Goal: Task Accomplishment & Management: Use online tool/utility

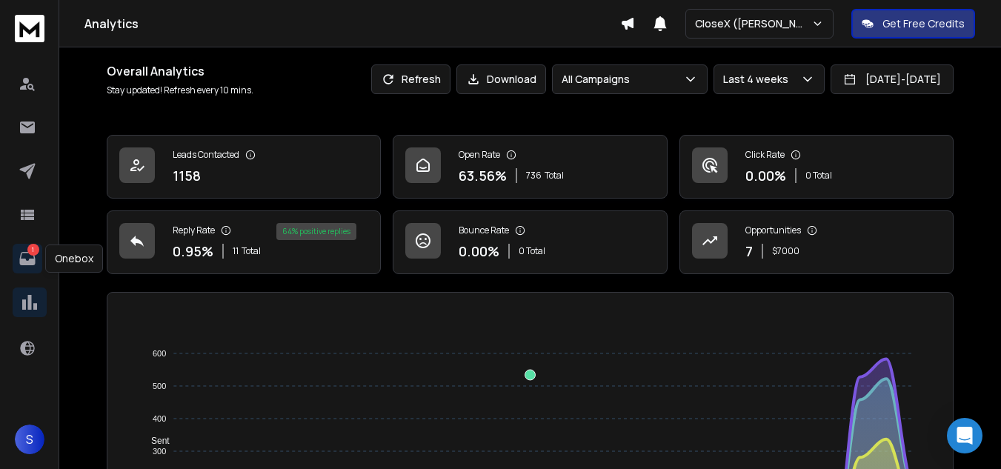
click at [33, 255] on p "1" at bounding box center [33, 250] width 12 height 12
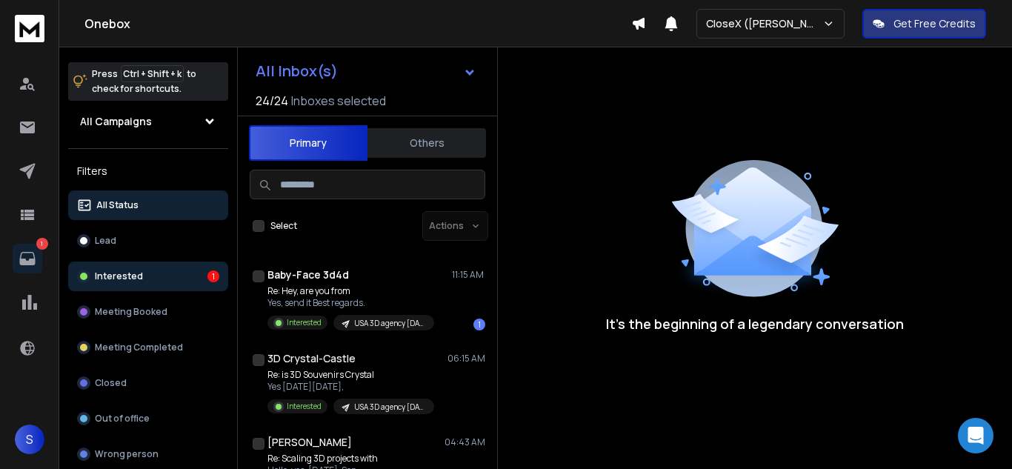
click at [133, 276] on p "Interested" at bounding box center [119, 277] width 48 height 12
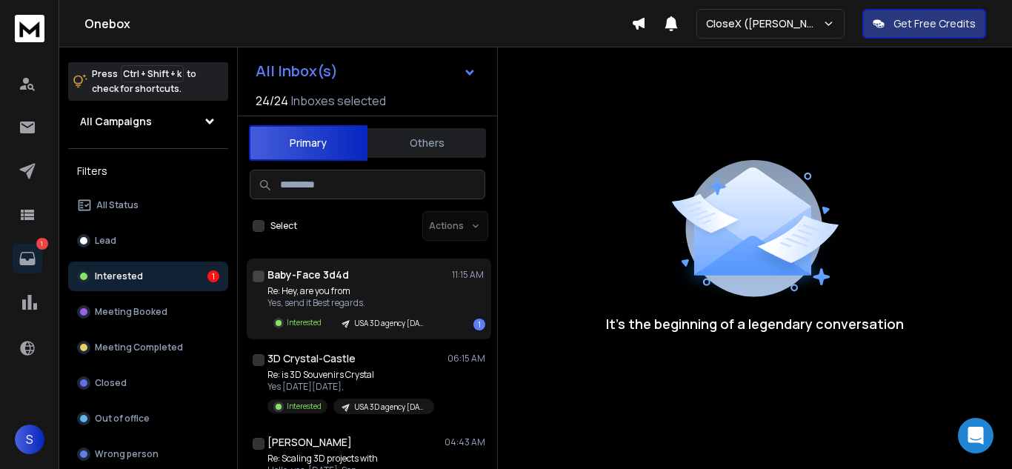
click at [397, 296] on p "Re: Hey, are you from" at bounding box center [351, 291] width 167 height 12
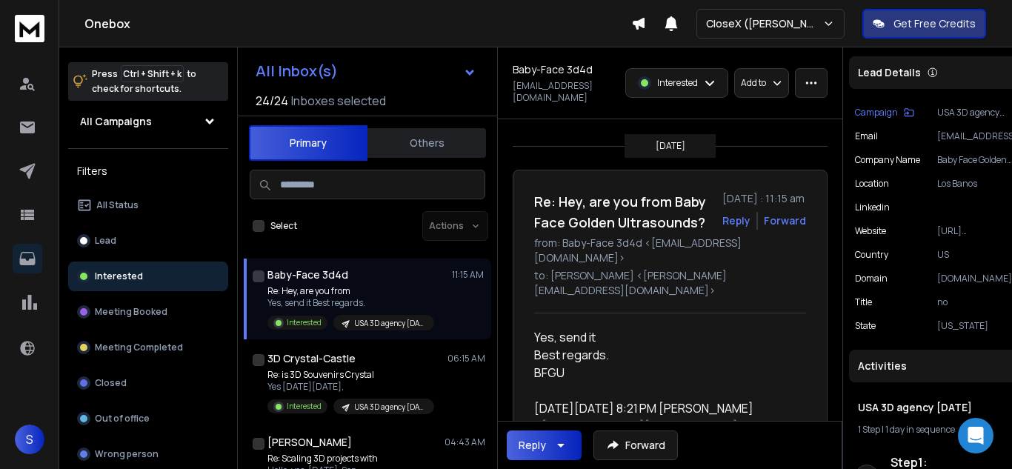
click at [898, 113] on p "Campaign" at bounding box center [876, 113] width 43 height 12
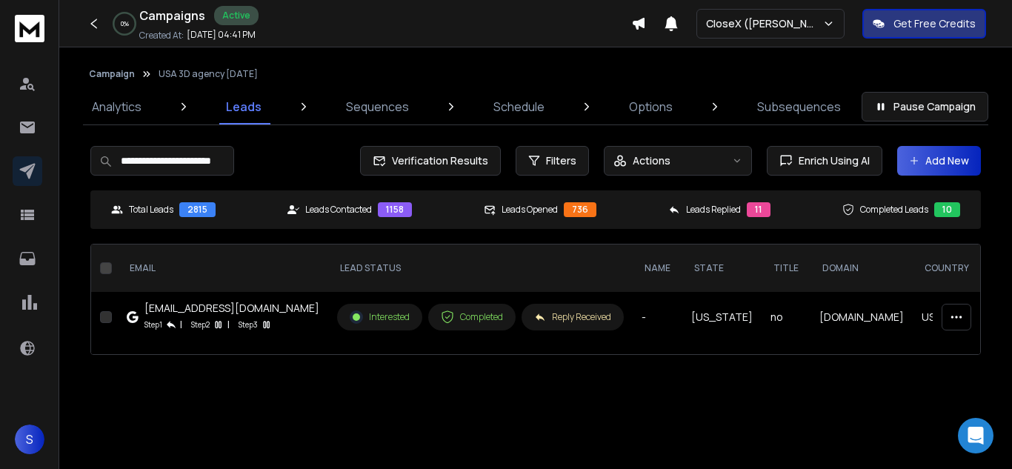
click at [683, 319] on td "[US_STATE]" at bounding box center [722, 317] width 79 height 50
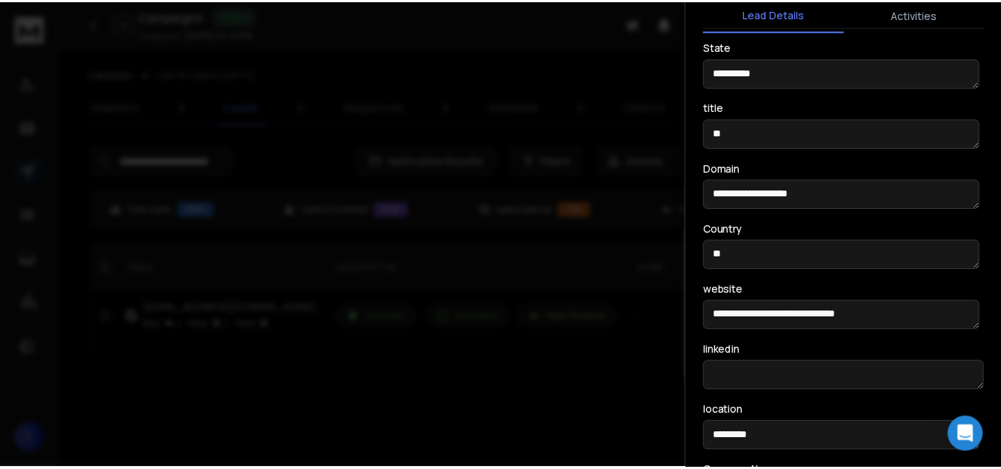
scroll to position [222, 0]
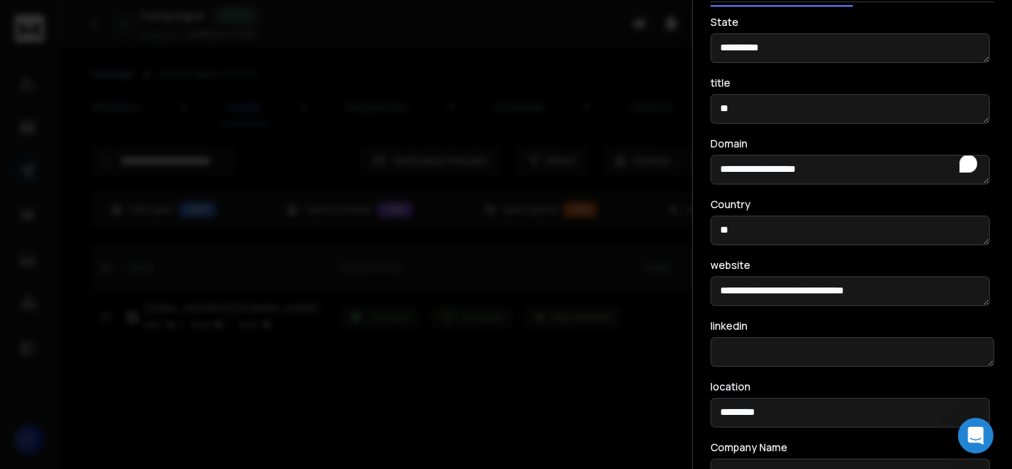
drag, startPoint x: 819, startPoint y: 173, endPoint x: 726, endPoint y: 173, distance: 93.4
click at [726, 173] on textarea "**********" at bounding box center [850, 170] width 279 height 30
click at [866, 287] on textarea "**********" at bounding box center [850, 291] width 279 height 30
drag, startPoint x: 921, startPoint y: 288, endPoint x: 692, endPoint y: 287, distance: 229.0
click at [692, 287] on div "**********" at bounding box center [852, 234] width 320 height 469
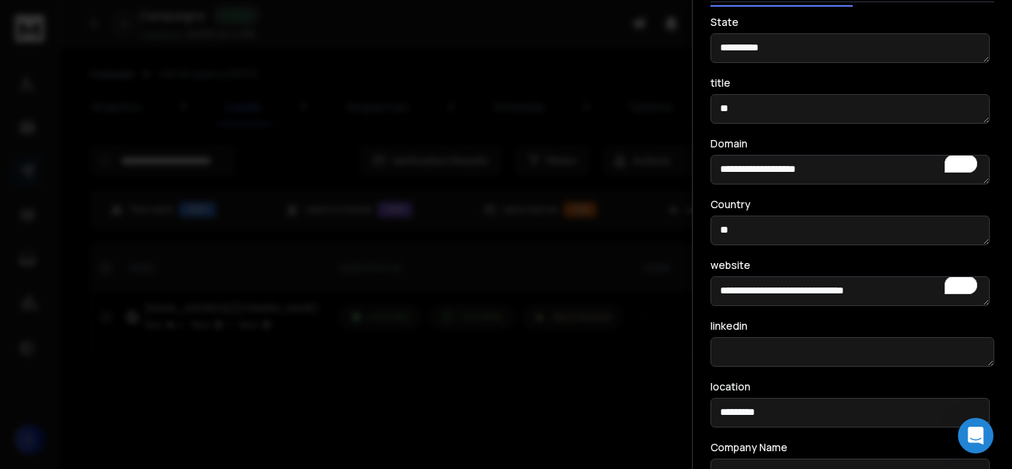
click at [417, 182] on div at bounding box center [506, 234] width 1012 height 469
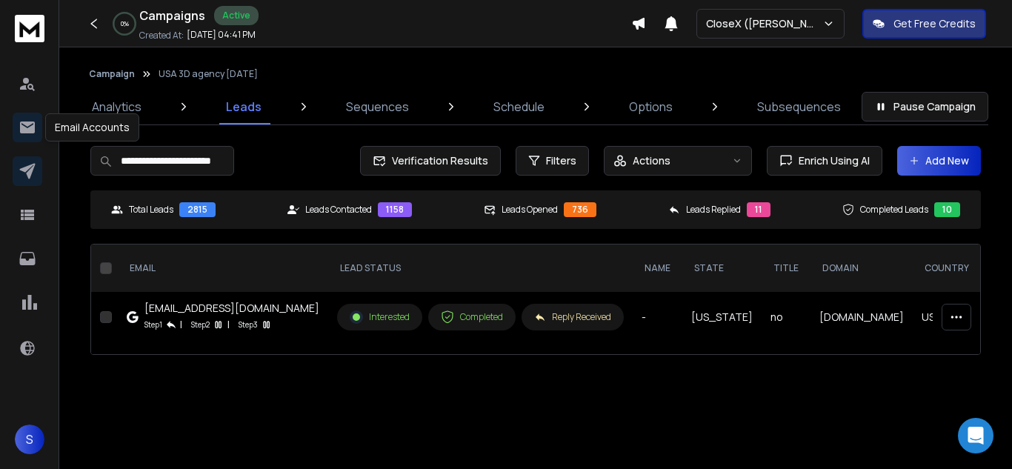
click at [29, 130] on icon at bounding box center [27, 128] width 15 height 12
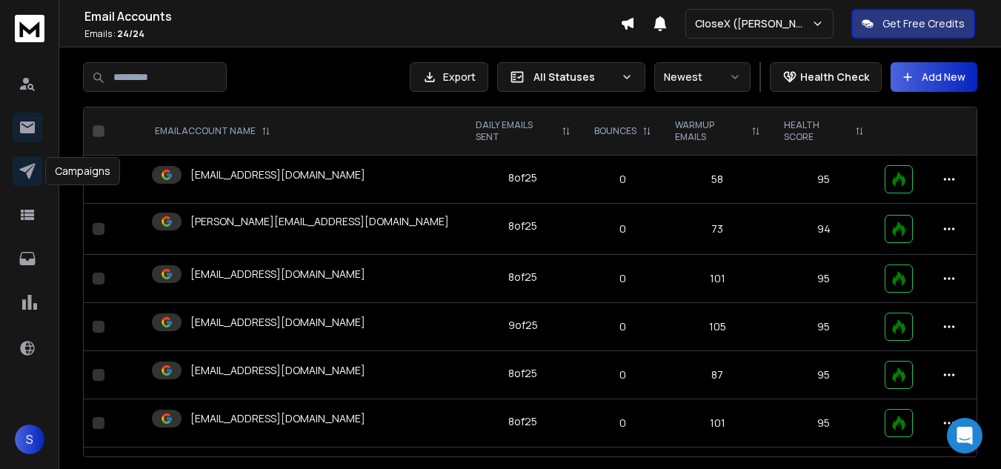
click at [31, 175] on icon at bounding box center [28, 171] width 18 height 18
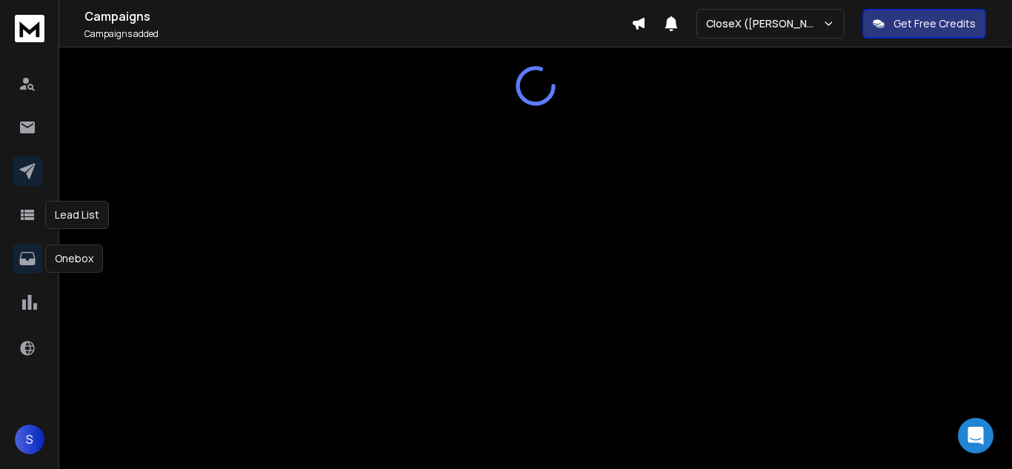
click at [26, 252] on icon at bounding box center [27, 258] width 16 height 13
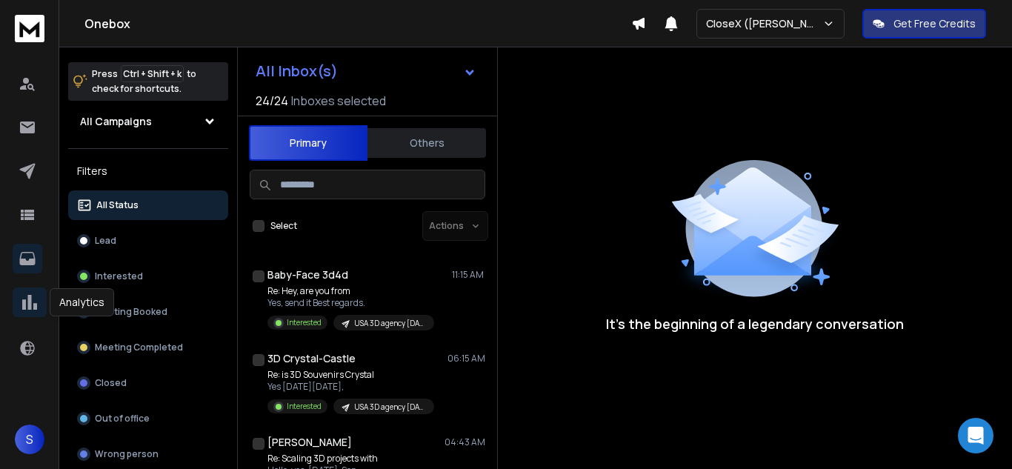
click at [23, 292] on icon at bounding box center [30, 302] width 22 height 22
